Goal: Information Seeking & Learning: Check status

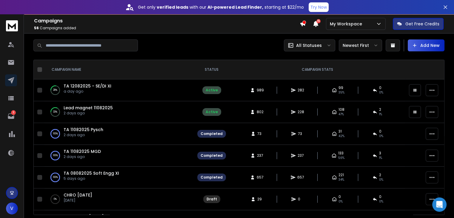
click at [82, 83] on span "TA 12082025 - SE/DI XI" at bounding box center [88, 86] width 48 height 6
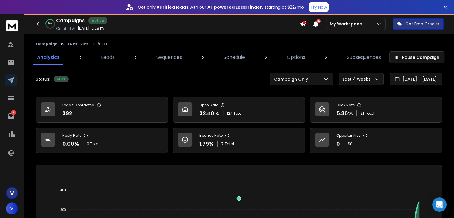
click at [70, 104] on p "Leads Contacted" at bounding box center [78, 105] width 32 height 5
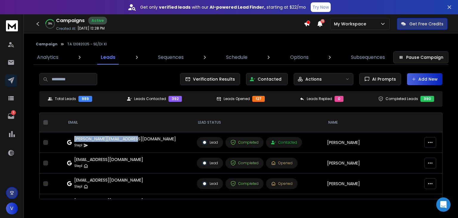
drag, startPoint x: 72, startPoint y: 137, endPoint x: 141, endPoint y: 139, distance: 69.5
click at [141, 139] on div "[PERSON_NAME][EMAIL_ADDRESS][DOMAIN_NAME] Step 1" at bounding box center [128, 142] width 122 height 13
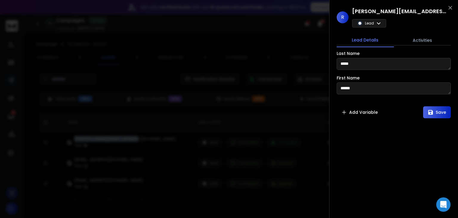
copy div "[PERSON_NAME][EMAIL_ADDRESS][DOMAIN_NAME]"
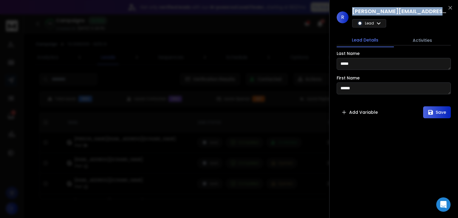
drag, startPoint x: 349, startPoint y: 11, endPoint x: 441, endPoint y: 13, distance: 92.5
click at [441, 13] on div "R [PERSON_NAME][EMAIL_ADDRESS][DOMAIN_NAME] Lead" at bounding box center [394, 17] width 114 height 20
copy div "[PERSON_NAME][EMAIL_ADDRESS][DOMAIN_NAME]"
click at [450, 8] on icon "button" at bounding box center [450, 7] width 3 height 3
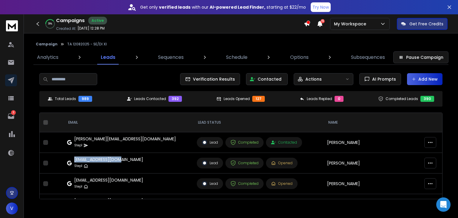
drag, startPoint x: 72, startPoint y: 158, endPoint x: 126, endPoint y: 159, distance: 54.0
click at [126, 159] on div "[EMAIL_ADDRESS][DOMAIN_NAME] Step 1" at bounding box center [128, 162] width 122 height 13
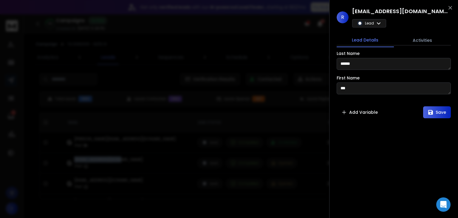
copy div "[EMAIL_ADDRESS][DOMAIN_NAME]"
drag, startPoint x: 353, startPoint y: 11, endPoint x: 422, endPoint y: 11, distance: 69.5
click at [422, 11] on div "R [EMAIL_ADDRESS][DOMAIN_NAME] Lead" at bounding box center [394, 17] width 114 height 20
copy h1 "[EMAIL_ADDRESS][DOMAIN_NAME]"
click at [451, 8] on icon "button" at bounding box center [450, 7] width 3 height 3
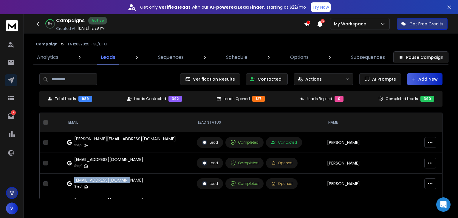
drag, startPoint x: 71, startPoint y: 178, endPoint x: 133, endPoint y: 178, distance: 62.0
click at [133, 178] on div "[EMAIL_ADDRESS][DOMAIN_NAME] Step 1" at bounding box center [128, 183] width 122 height 13
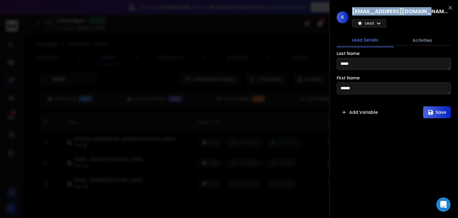
drag, startPoint x: 351, startPoint y: 9, endPoint x: 430, endPoint y: 11, distance: 79.1
click at [430, 11] on div "K [EMAIL_ADDRESS][DOMAIN_NAME] Lead" at bounding box center [394, 17] width 114 height 20
copy h1 "[EMAIL_ADDRESS][DOMAIN_NAME]"
click at [453, 8] on icon "button" at bounding box center [450, 8] width 6 height 6
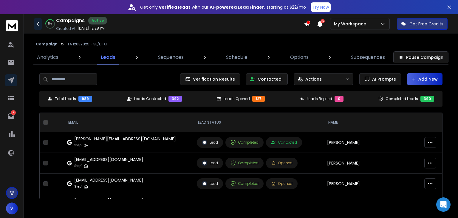
click at [38, 24] on icon at bounding box center [37, 23] width 5 height 5
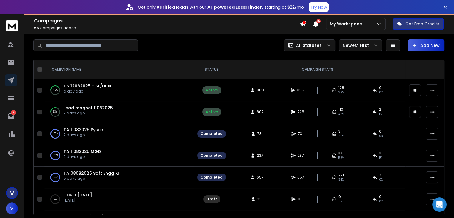
click at [97, 171] on span "TA 08082025 Soft Engg XI" at bounding box center [91, 173] width 55 height 6
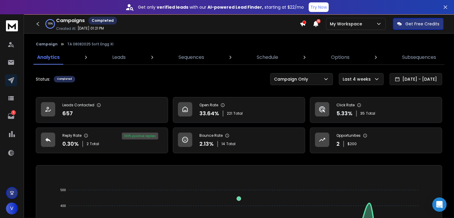
click at [78, 103] on p "Leads Contacted" at bounding box center [78, 105] width 32 height 5
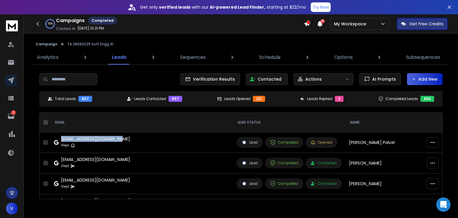
drag, startPoint x: 72, startPoint y: 138, endPoint x: 140, endPoint y: 133, distance: 67.9
click at [140, 133] on td "[EMAIL_ADDRESS][DOMAIN_NAME] Step 1" at bounding box center [141, 142] width 182 height 21
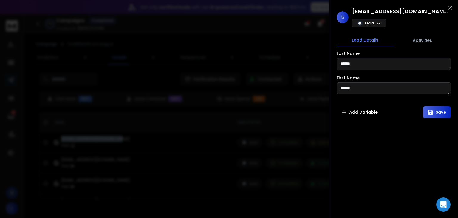
copy div "[EMAIL_ADDRESS][DOMAIN_NAME]"
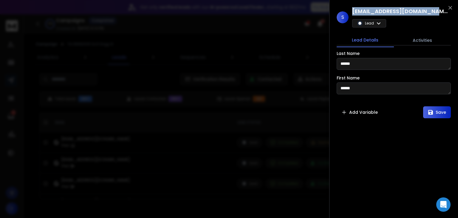
drag, startPoint x: 349, startPoint y: 12, endPoint x: 429, endPoint y: 9, distance: 79.1
click at [429, 9] on div "S [EMAIL_ADDRESS][DOMAIN_NAME] Lead" at bounding box center [394, 17] width 114 height 20
copy div "[EMAIL_ADDRESS][DOMAIN_NAME]"
click at [452, 8] on icon "button" at bounding box center [450, 8] width 6 height 6
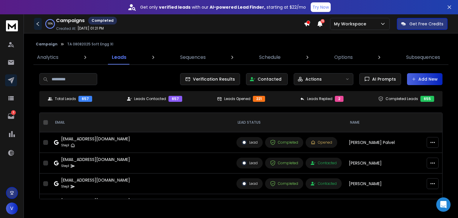
click at [40, 25] on icon at bounding box center [37, 23] width 5 height 5
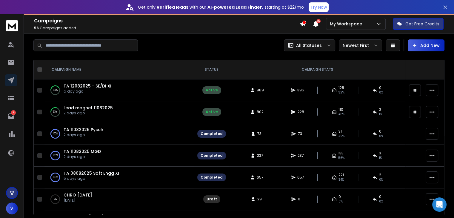
click at [93, 155] on p "2 days ago" at bounding box center [82, 156] width 37 height 5
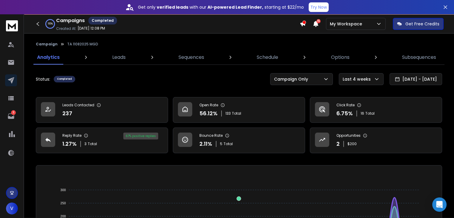
click at [74, 106] on p "Leads Contacted" at bounding box center [78, 105] width 32 height 5
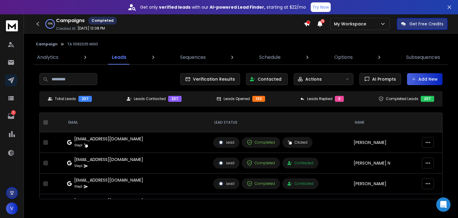
click at [143, 143] on div "[EMAIL_ADDRESS][DOMAIN_NAME] Step 1" at bounding box center [136, 142] width 139 height 13
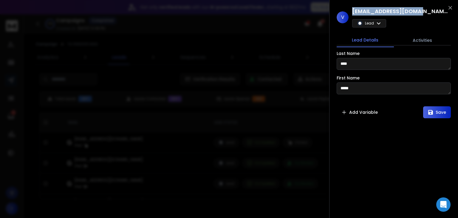
drag, startPoint x: 350, startPoint y: 10, endPoint x: 423, endPoint y: 13, distance: 73.4
click at [423, 13] on div "V [EMAIL_ADDRESS][DOMAIN_NAME] Lead" at bounding box center [394, 17] width 114 height 20
copy h1 "[EMAIL_ADDRESS][DOMAIN_NAME]"
click at [451, 8] on icon "button" at bounding box center [450, 7] width 3 height 3
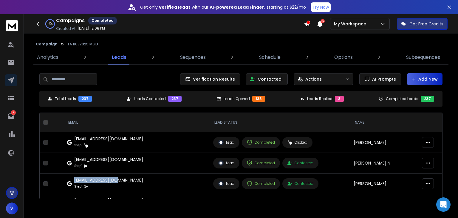
drag, startPoint x: 71, startPoint y: 178, endPoint x: 118, endPoint y: 175, distance: 47.2
click at [118, 175] on td "[EMAIL_ADDRESS][DOMAIN_NAME] Step 1" at bounding box center [137, 183] width 146 height 21
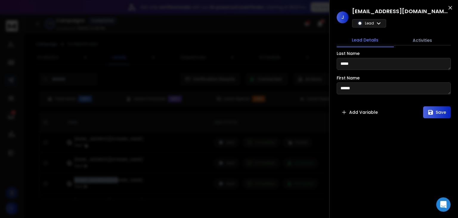
click at [450, 8] on icon "button" at bounding box center [450, 8] width 6 height 6
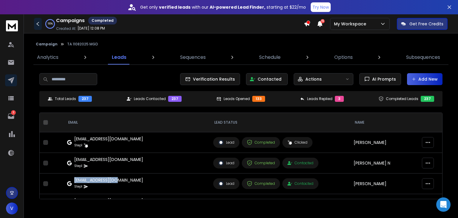
click at [41, 24] on button at bounding box center [38, 24] width 8 height 12
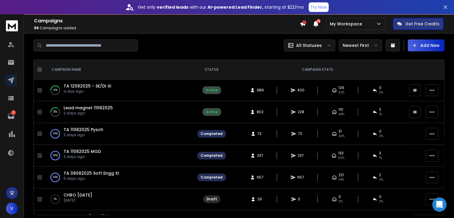
click at [89, 131] on span "TA 11082025 Pysch" at bounding box center [84, 129] width 40 height 6
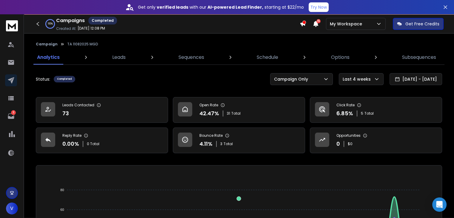
click at [64, 106] on p "Leads Contacted" at bounding box center [78, 105] width 32 height 5
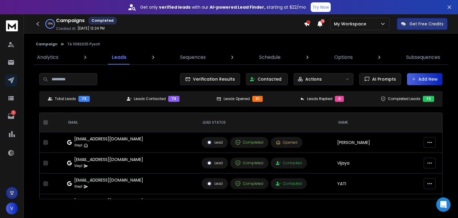
drag, startPoint x: 74, startPoint y: 157, endPoint x: 154, endPoint y: 157, distance: 80.2
click at [154, 157] on div "[EMAIL_ADDRESS][DOMAIN_NAME] Step 1" at bounding box center [130, 162] width 127 height 13
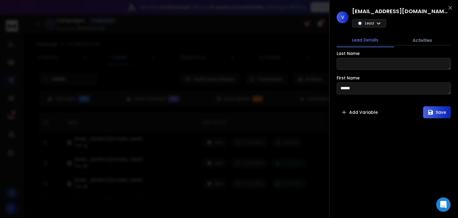
copy div "[EMAIL_ADDRESS][DOMAIN_NAME]"
click at [450, 10] on icon "button" at bounding box center [450, 8] width 6 height 6
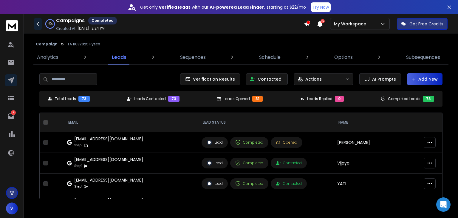
click at [37, 24] on icon at bounding box center [37, 24] width 2 height 4
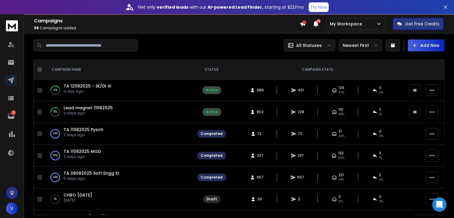
click at [93, 150] on span "TA 11082025 MGD" at bounding box center [82, 151] width 37 height 6
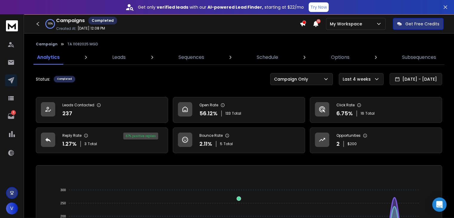
click at [74, 102] on div "Leads Contacted" at bounding box center [81, 105] width 38 height 6
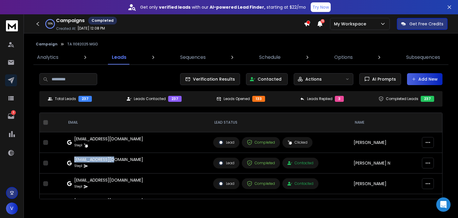
drag, startPoint x: 72, startPoint y: 156, endPoint x: 117, endPoint y: 159, distance: 45.4
click at [117, 159] on div "[EMAIL_ADDRESS][DOMAIN_NAME] Step 1" at bounding box center [136, 162] width 139 height 13
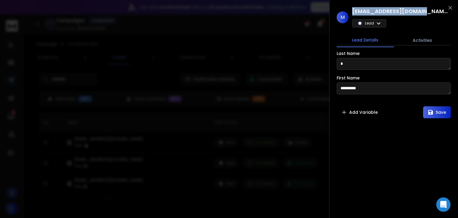
drag, startPoint x: 349, startPoint y: 11, endPoint x: 437, endPoint y: 13, distance: 87.7
click at [437, 13] on div "M [EMAIL_ADDRESS][DOMAIN_NAME] Lead" at bounding box center [394, 17] width 114 height 20
click at [450, 7] on icon "button" at bounding box center [450, 8] width 6 height 6
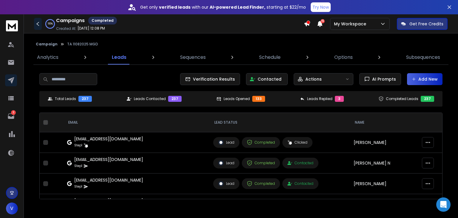
click at [37, 25] on icon at bounding box center [37, 23] width 5 height 5
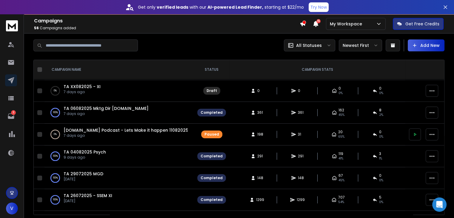
scroll to position [154, 0]
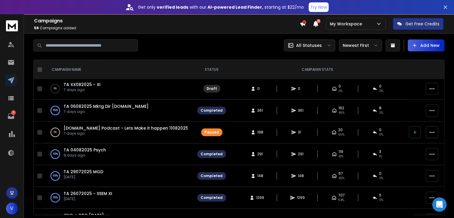
click at [98, 169] on span "TA 29072025 MGD" at bounding box center [84, 171] width 40 height 6
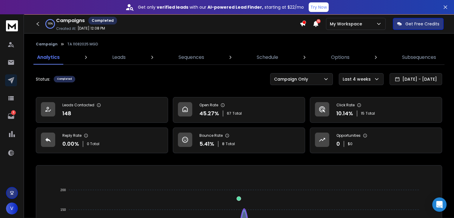
click at [75, 105] on p "Leads Contacted" at bounding box center [78, 105] width 32 height 5
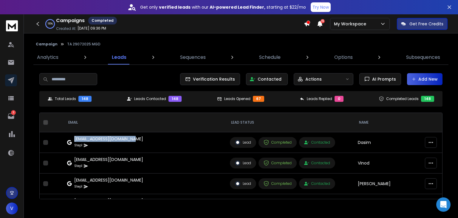
drag, startPoint x: 71, startPoint y: 136, endPoint x: 142, endPoint y: 137, distance: 71.3
click at [142, 137] on div "[EMAIL_ADDRESS][DOMAIN_NAME] Step 1" at bounding box center [145, 142] width 156 height 13
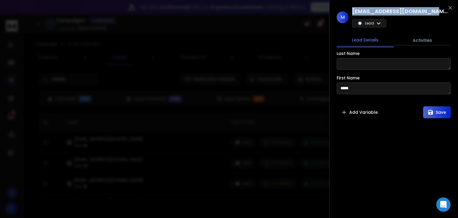
drag, startPoint x: 366, startPoint y: 12, endPoint x: 437, endPoint y: 13, distance: 71.0
click at [437, 13] on div "M [EMAIL_ADDRESS][DOMAIN_NAME] Lead" at bounding box center [394, 17] width 114 height 20
click at [450, 7] on icon "button" at bounding box center [450, 7] width 3 height 3
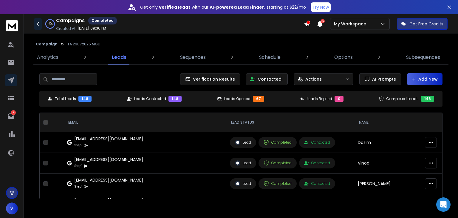
click at [36, 25] on icon at bounding box center [37, 23] width 5 height 5
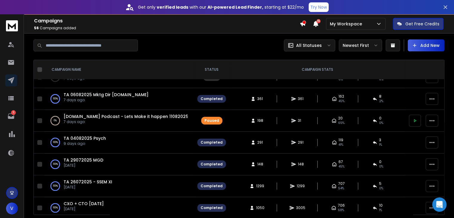
scroll to position [173, 0]
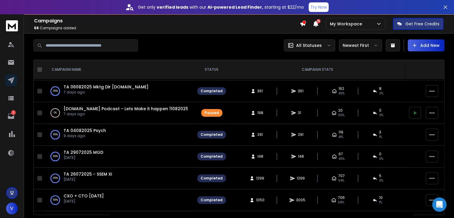
click at [449, 91] on div "Campaigns 56 Campaigns Added All Statuses Newest First Add New CAMPAIGN NAME ST…" at bounding box center [239, 126] width 430 height 187
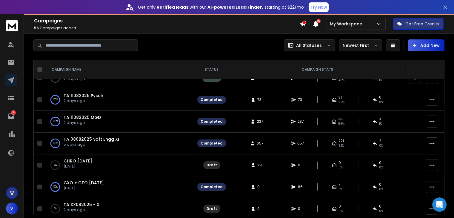
scroll to position [32, 0]
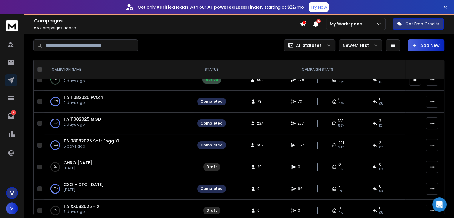
drag, startPoint x: 452, startPoint y: 76, endPoint x: 453, endPoint y: 72, distance: 3.3
click at [453, 72] on div "Campaigns 56 Campaigns Added All Statuses Newest First Add New CAMPAIGN NAME ST…" at bounding box center [239, 126] width 430 height 187
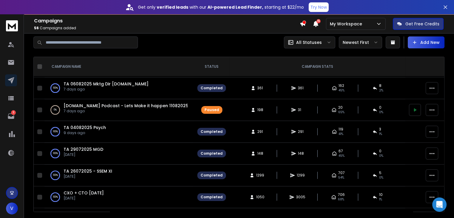
scroll to position [0, 0]
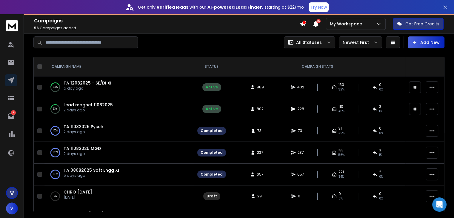
click at [451, 136] on div "Campaigns 56 Campaigns Added All Statuses Newest First Add New CAMPAIGN NAME ST…" at bounding box center [239, 123] width 430 height 187
click at [129, 41] on input at bounding box center [85, 42] width 104 height 12
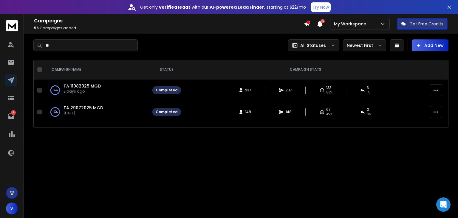
type input "*"
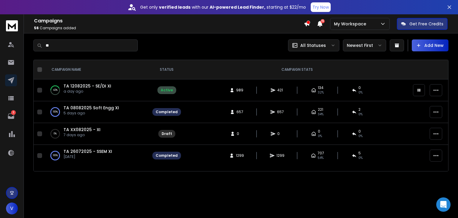
type input "**"
